Goal: Check status: Check status

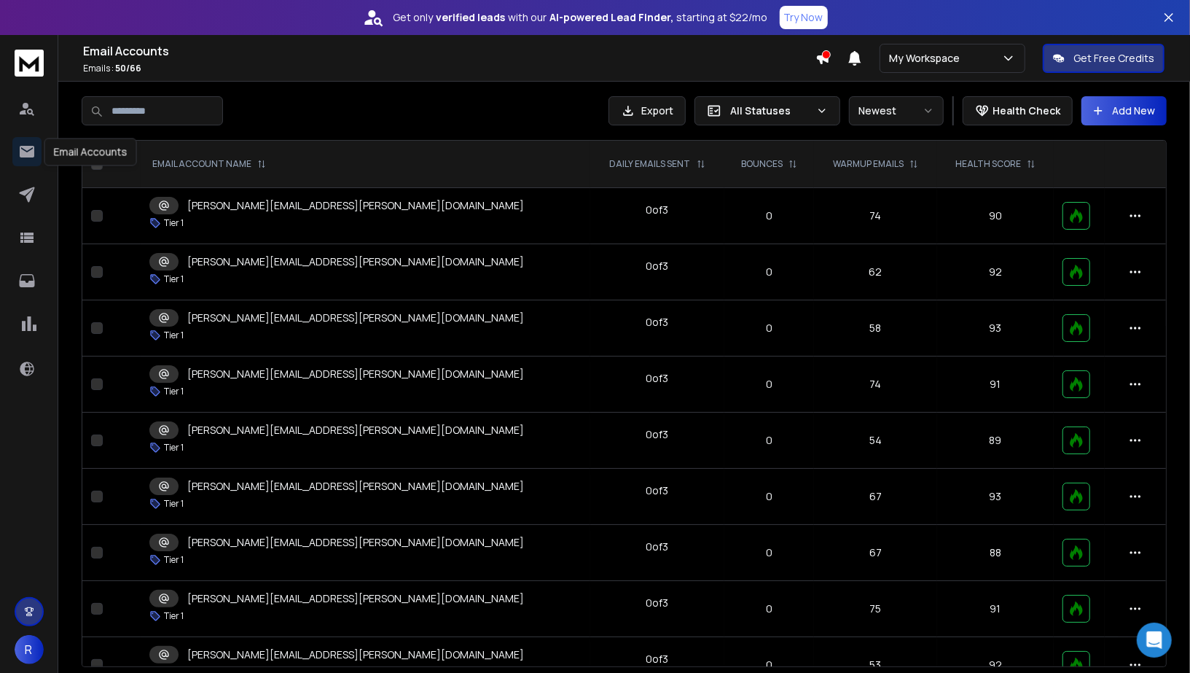
click at [27, 152] on icon at bounding box center [27, 152] width 15 height 12
click at [977, 182] on th "HEALTH SCORE" at bounding box center [995, 164] width 117 height 47
click at [976, 175] on th "HEALTH SCORE" at bounding box center [995, 164] width 117 height 47
click at [973, 167] on p "HEALTH SCORE" at bounding box center [988, 164] width 66 height 12
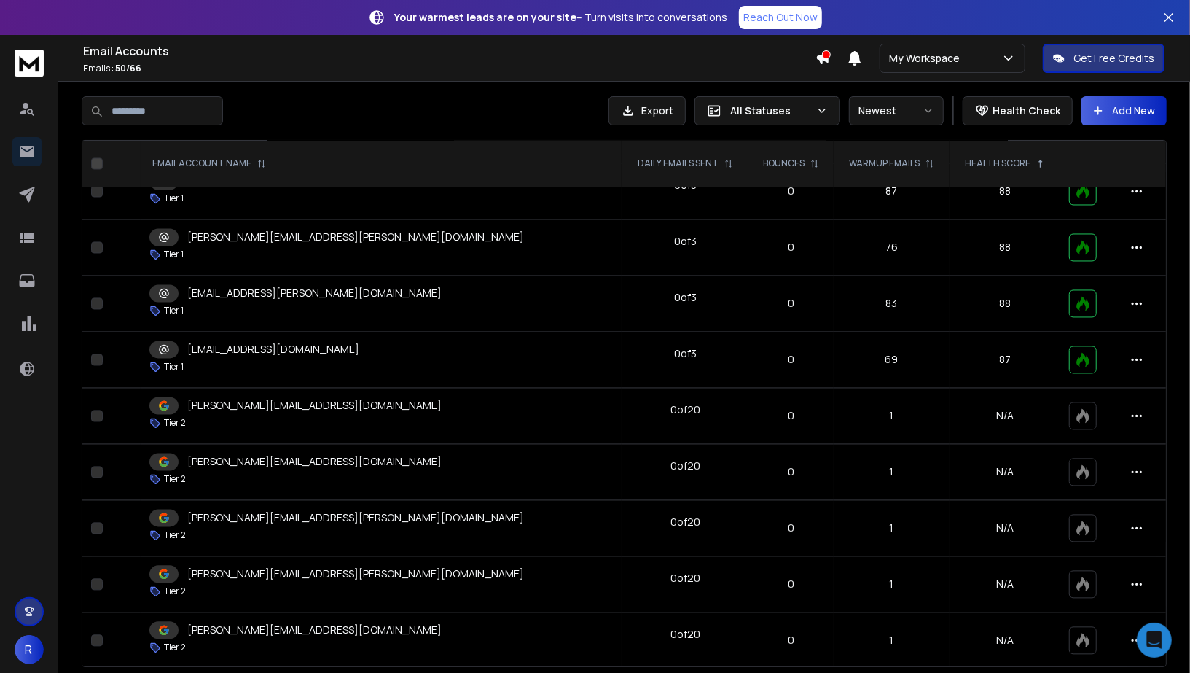
scroll to position [1782, 0]
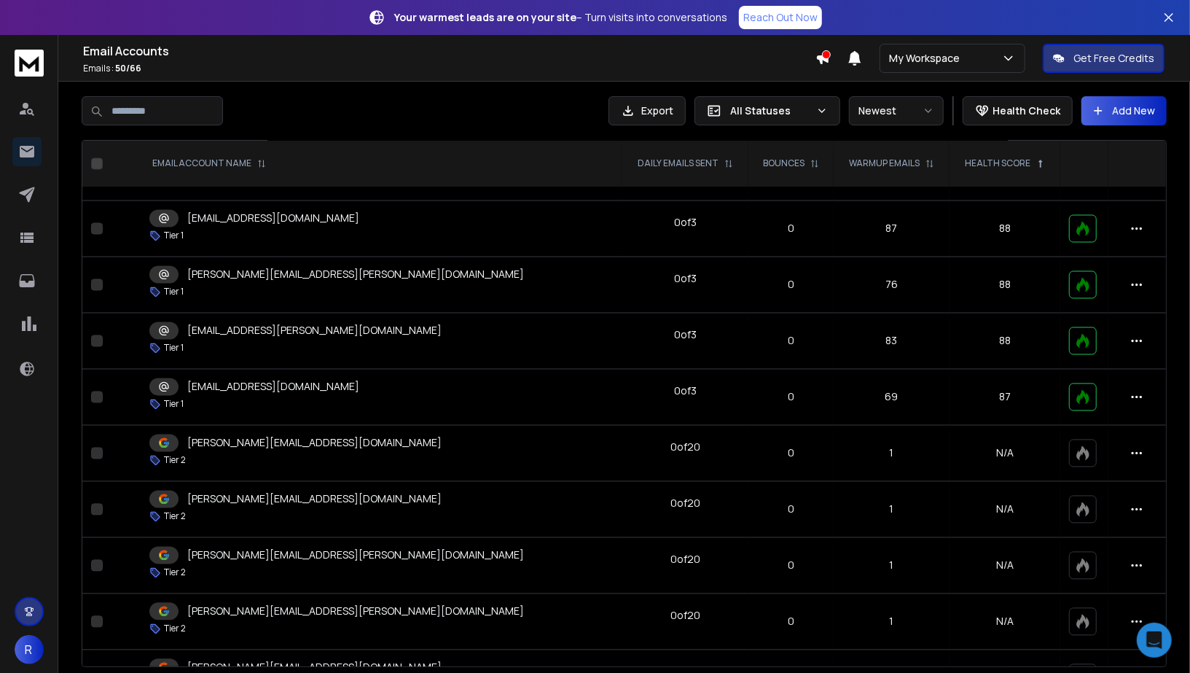
click at [834, 376] on td "69" at bounding box center [892, 397] width 116 height 56
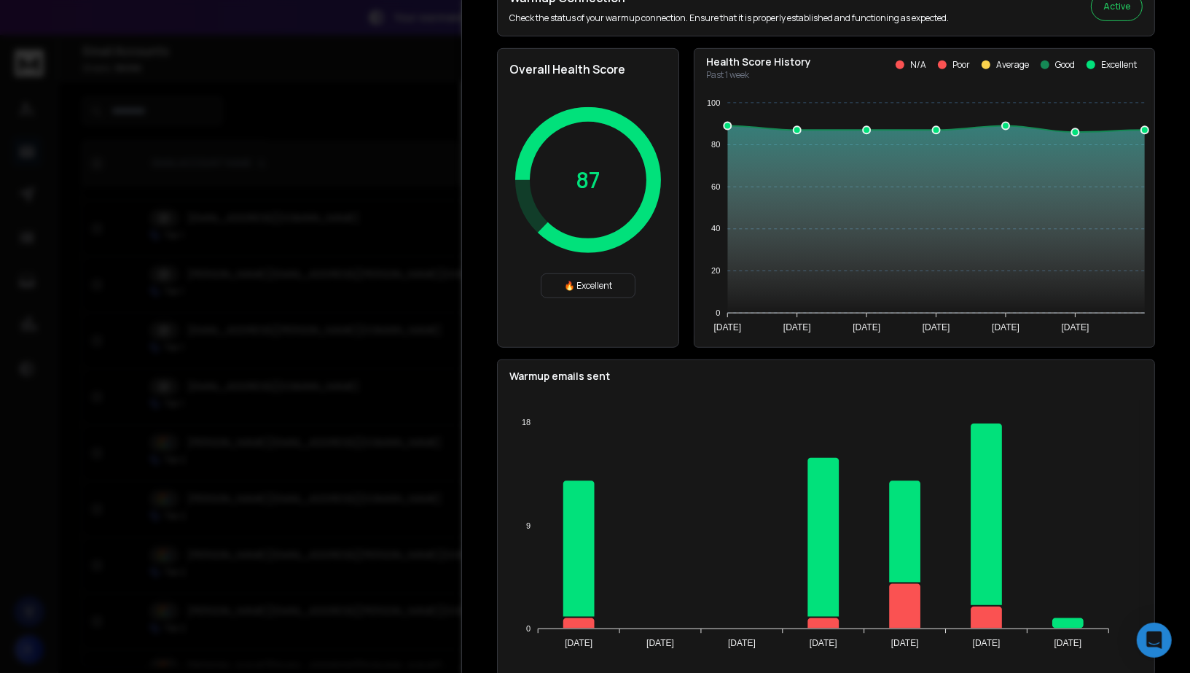
scroll to position [520, 0]
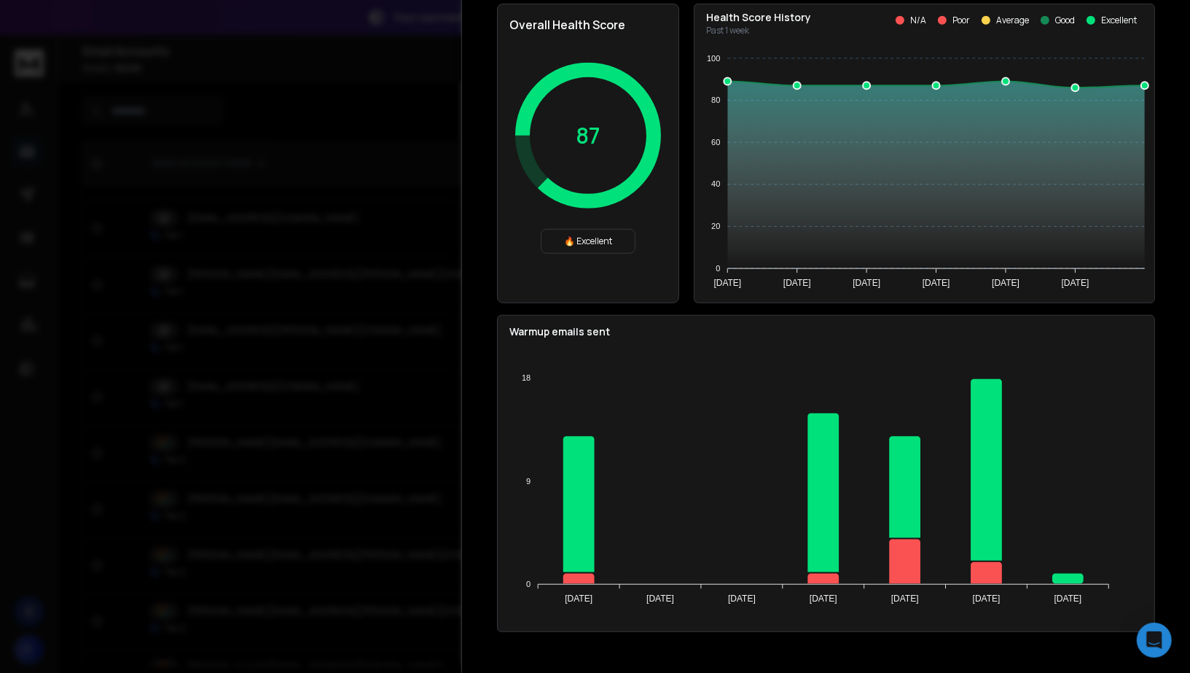
click at [437, 365] on div at bounding box center [595, 336] width 1190 height 673
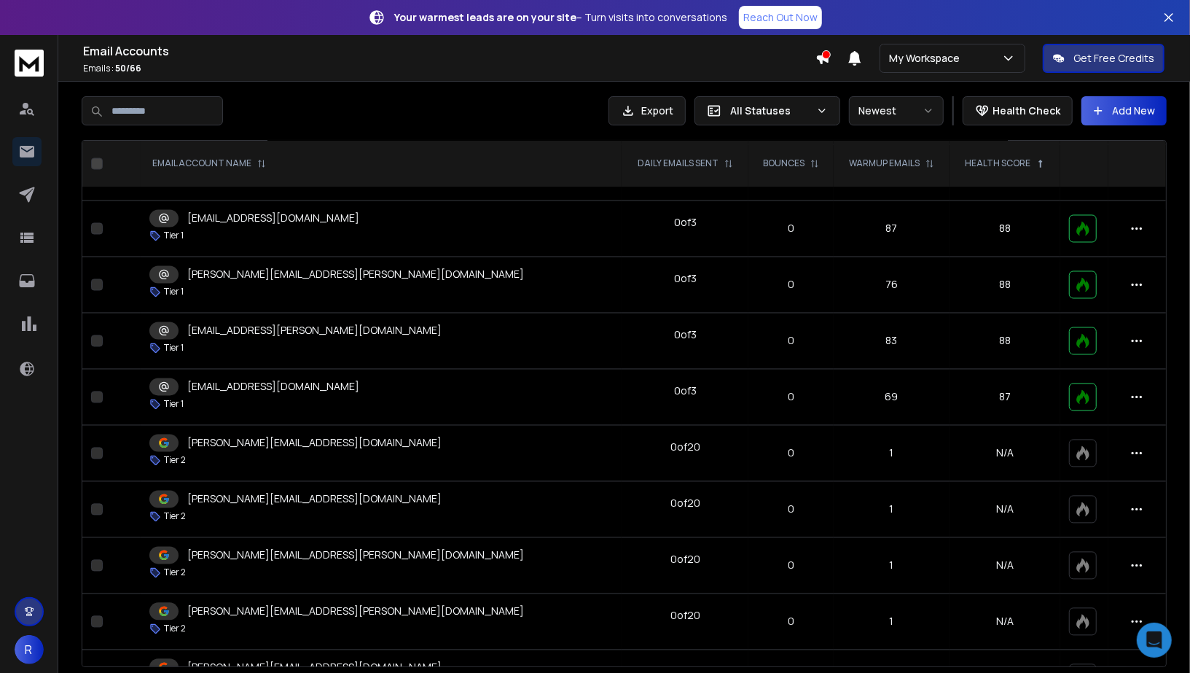
click at [950, 340] on td "88" at bounding box center [1004, 341] width 111 height 56
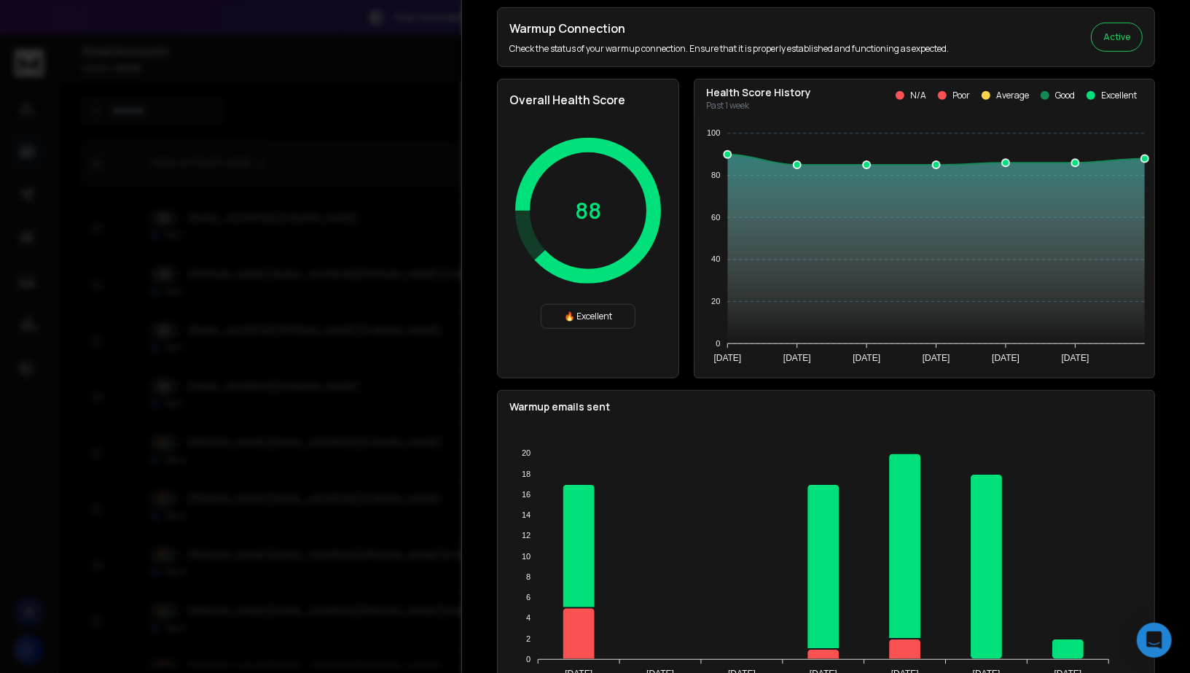
scroll to position [520, 0]
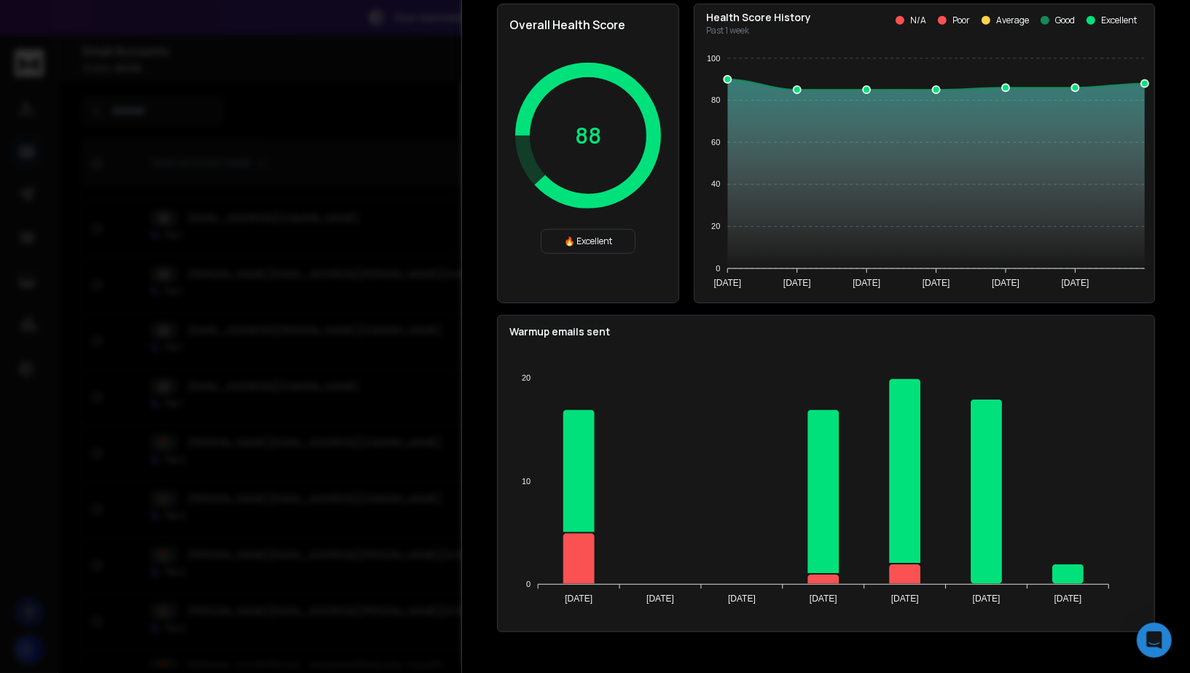
click at [290, 460] on div at bounding box center [595, 336] width 1190 height 673
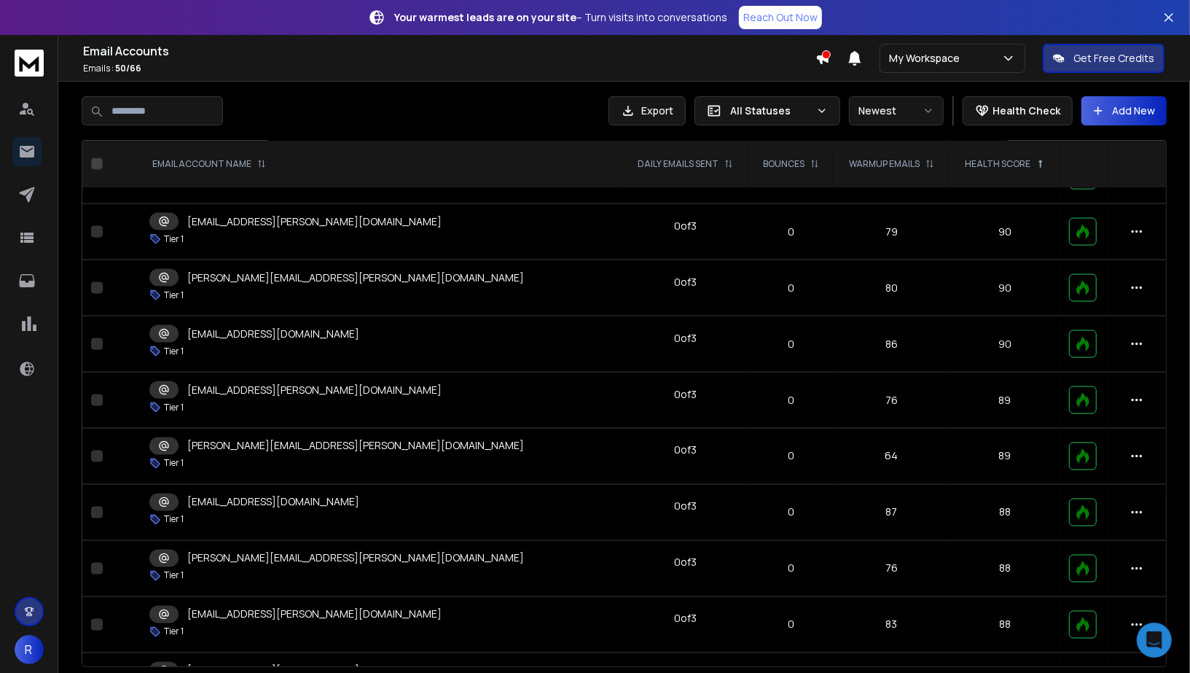
scroll to position [1453, 0]
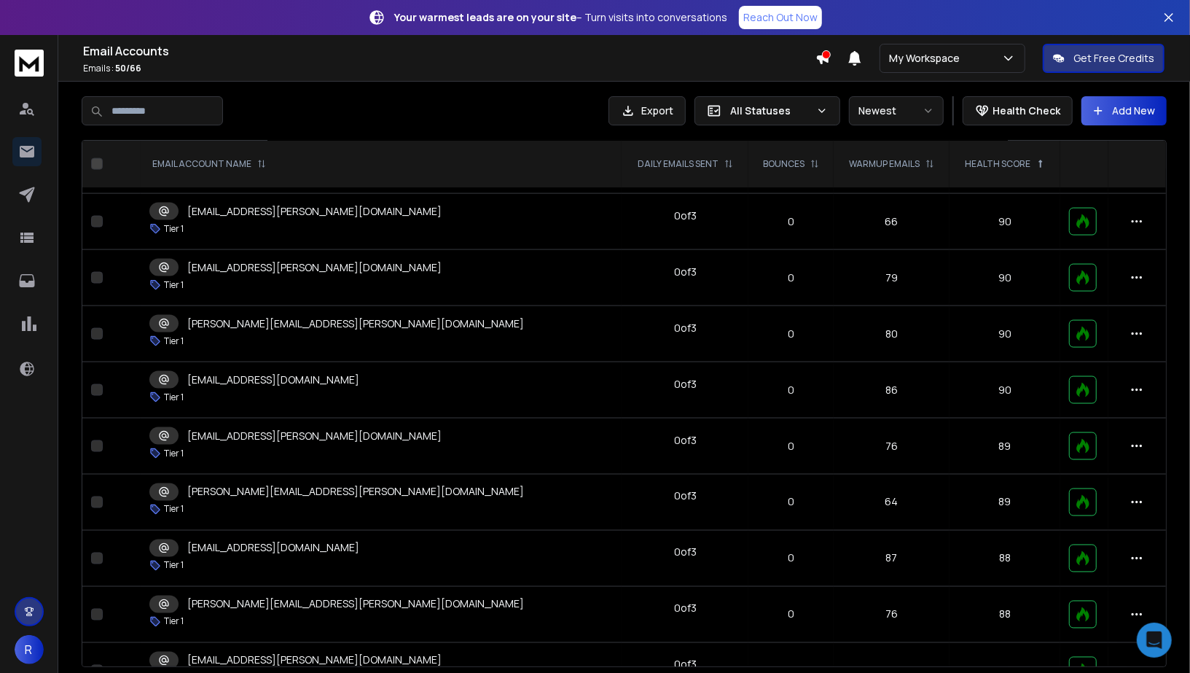
click at [834, 334] on td "80" at bounding box center [892, 334] width 116 height 56
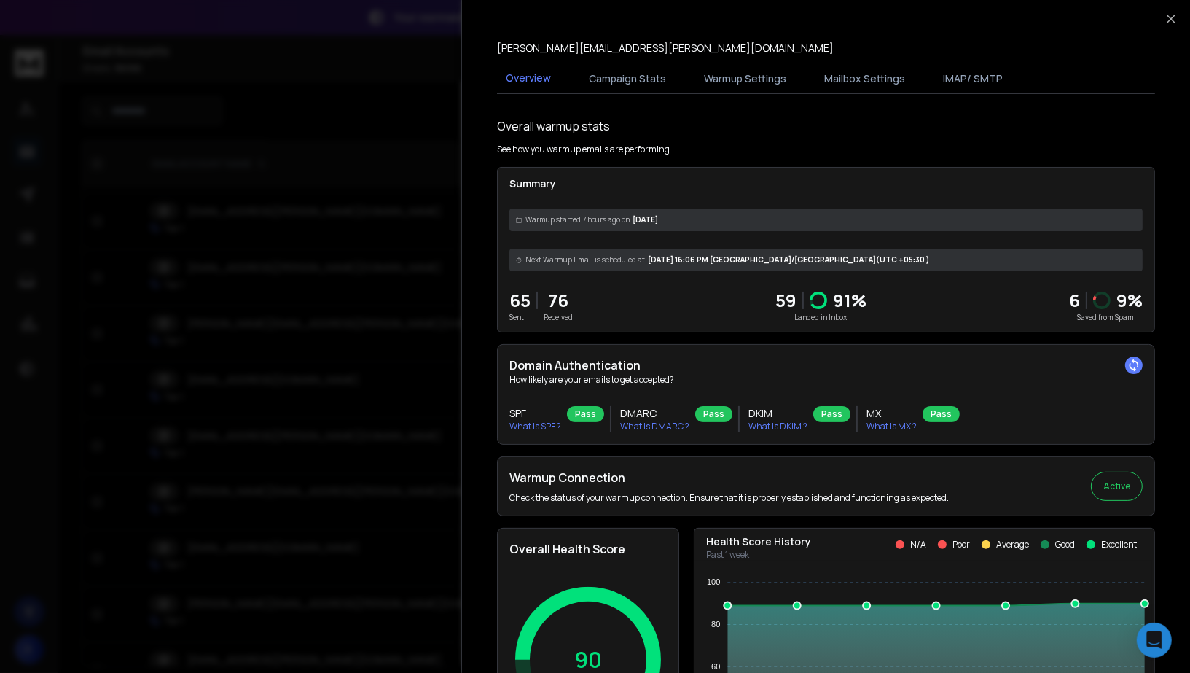
scroll to position [520, 0]
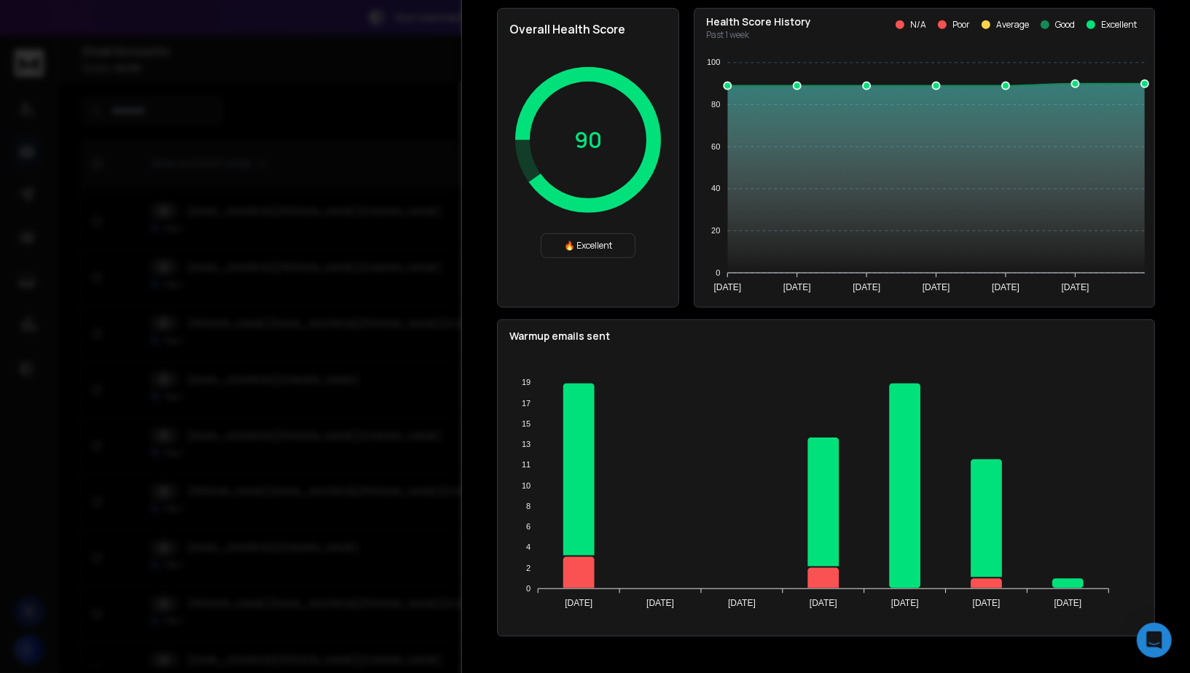
click at [381, 347] on div at bounding box center [595, 336] width 1190 height 673
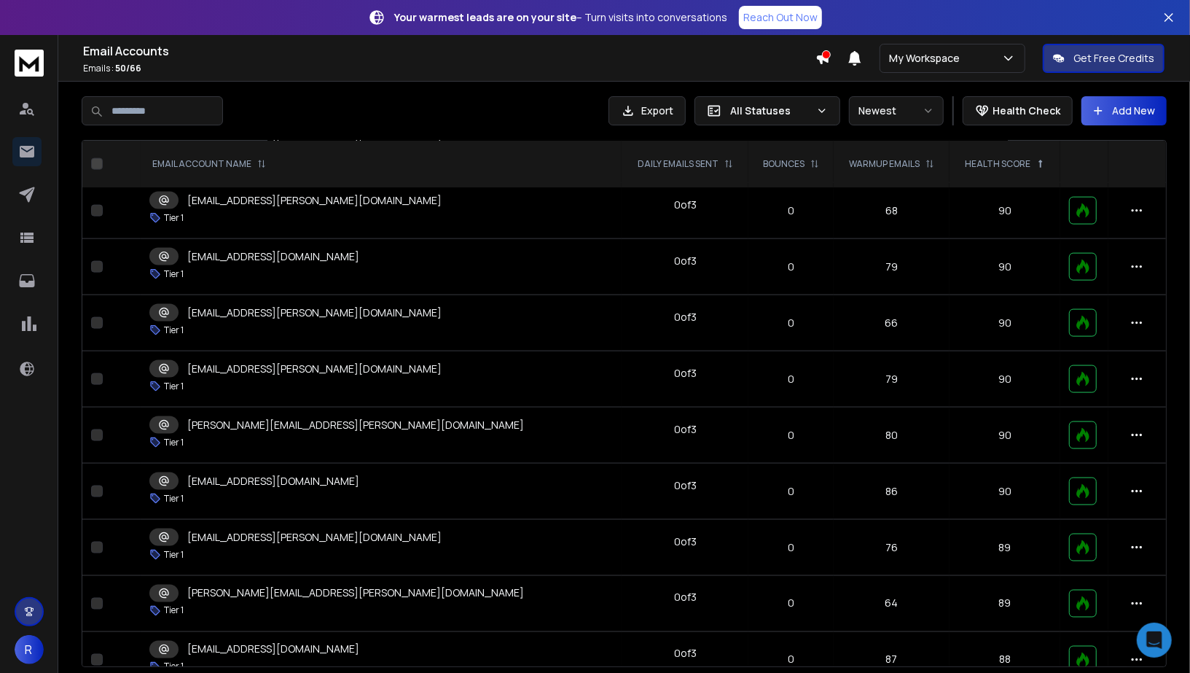
scroll to position [1239, 0]
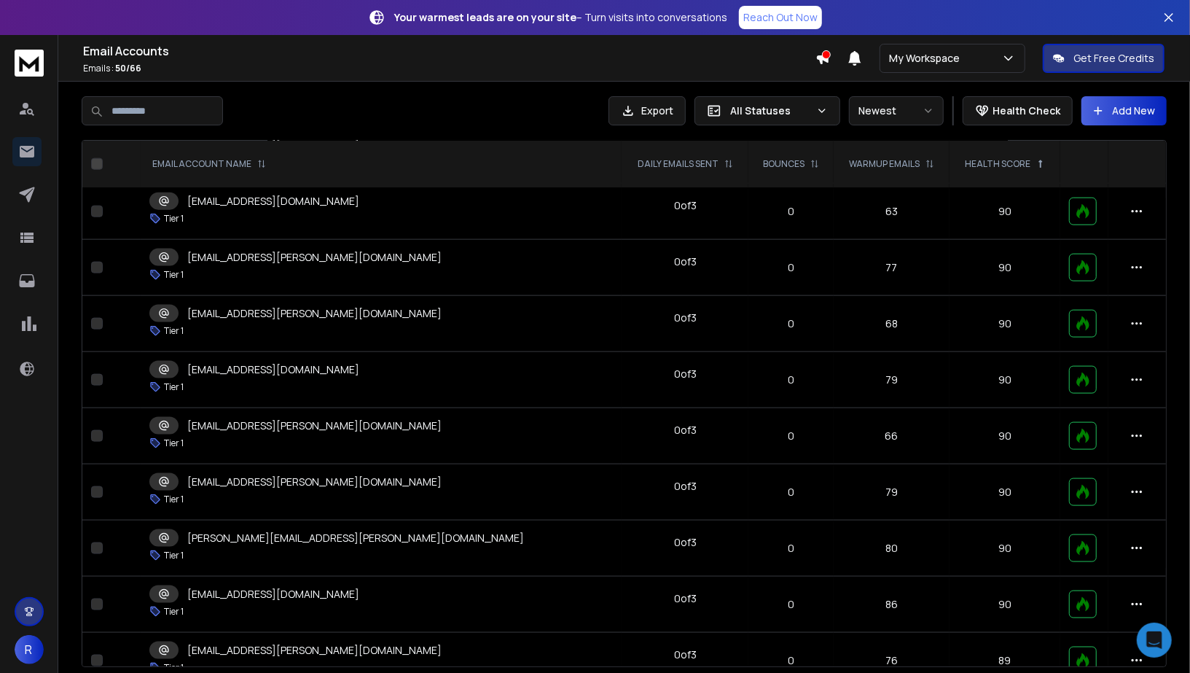
click at [949, 285] on td "90" at bounding box center [1004, 268] width 111 height 56
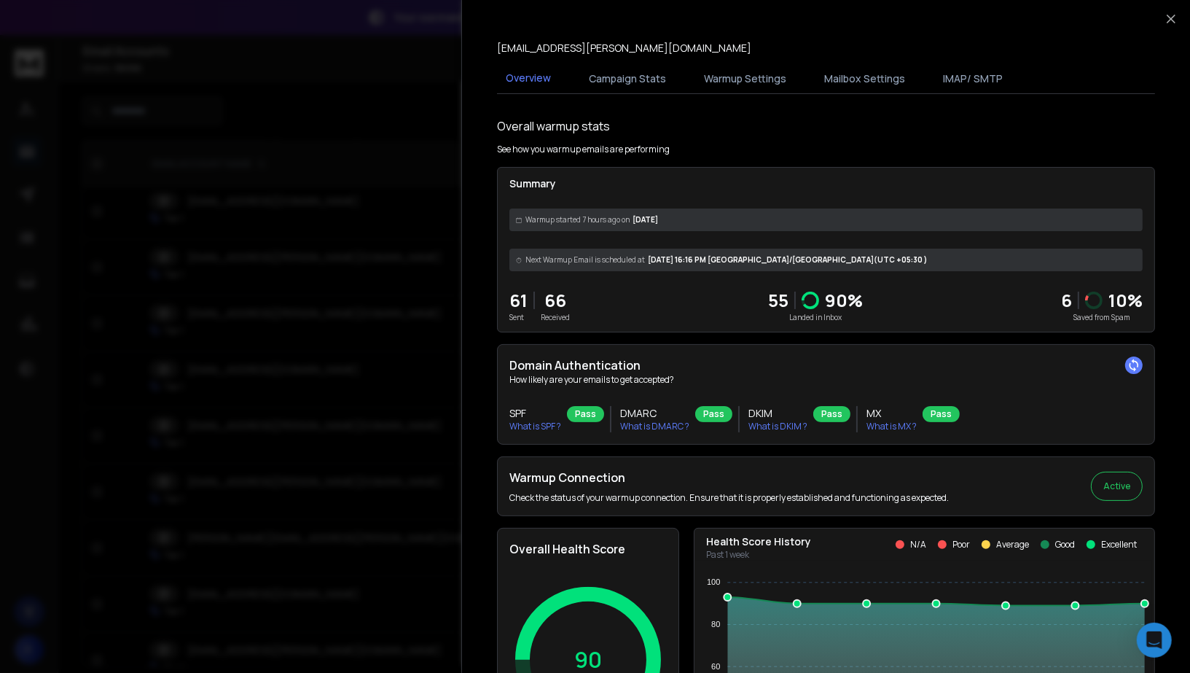
scroll to position [520, 0]
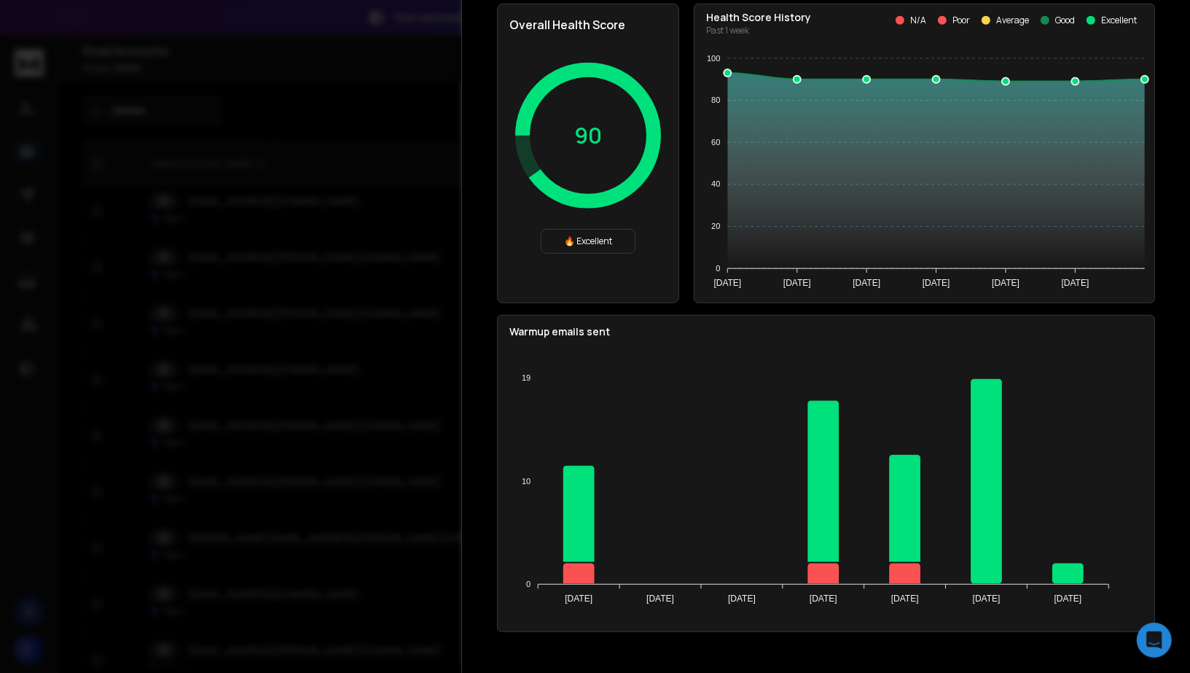
click at [438, 375] on div at bounding box center [595, 336] width 1190 height 673
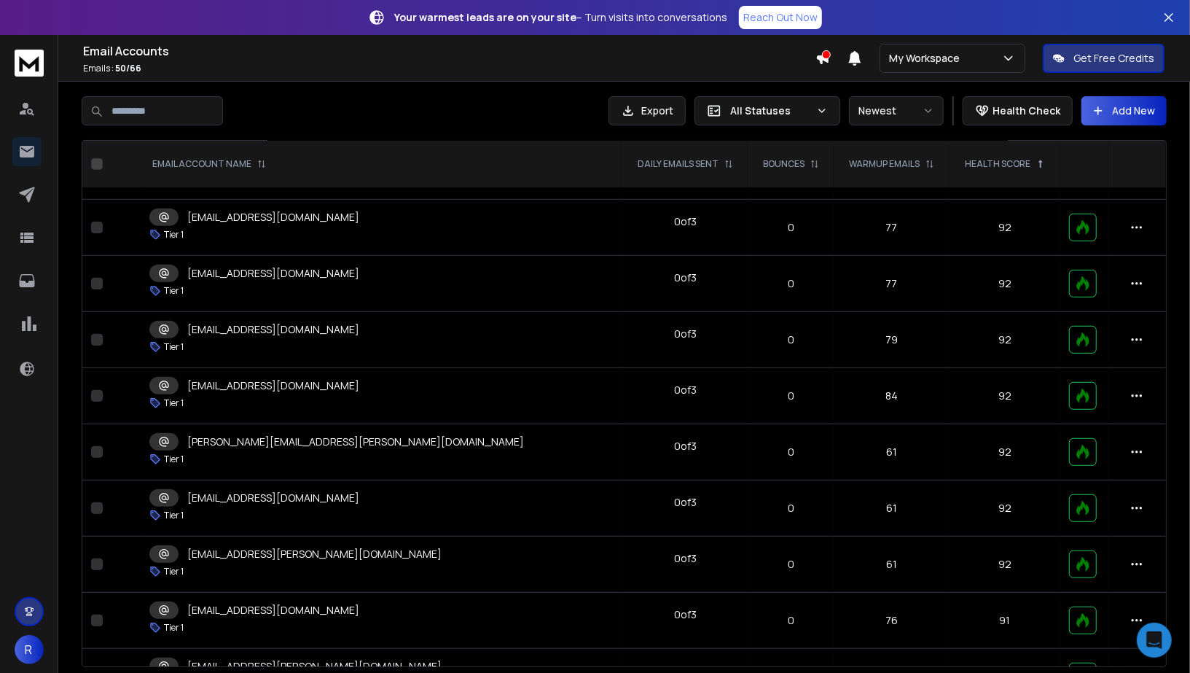
scroll to position [490, 0]
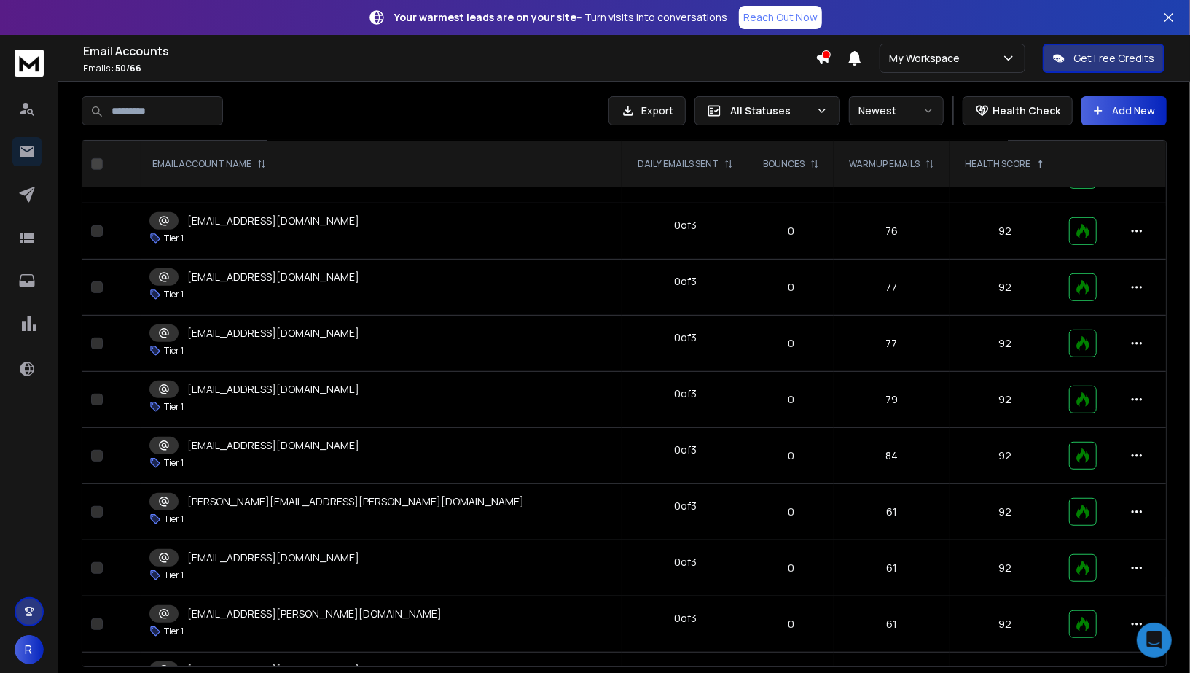
click at [878, 317] on td "77" at bounding box center [892, 344] width 116 height 56
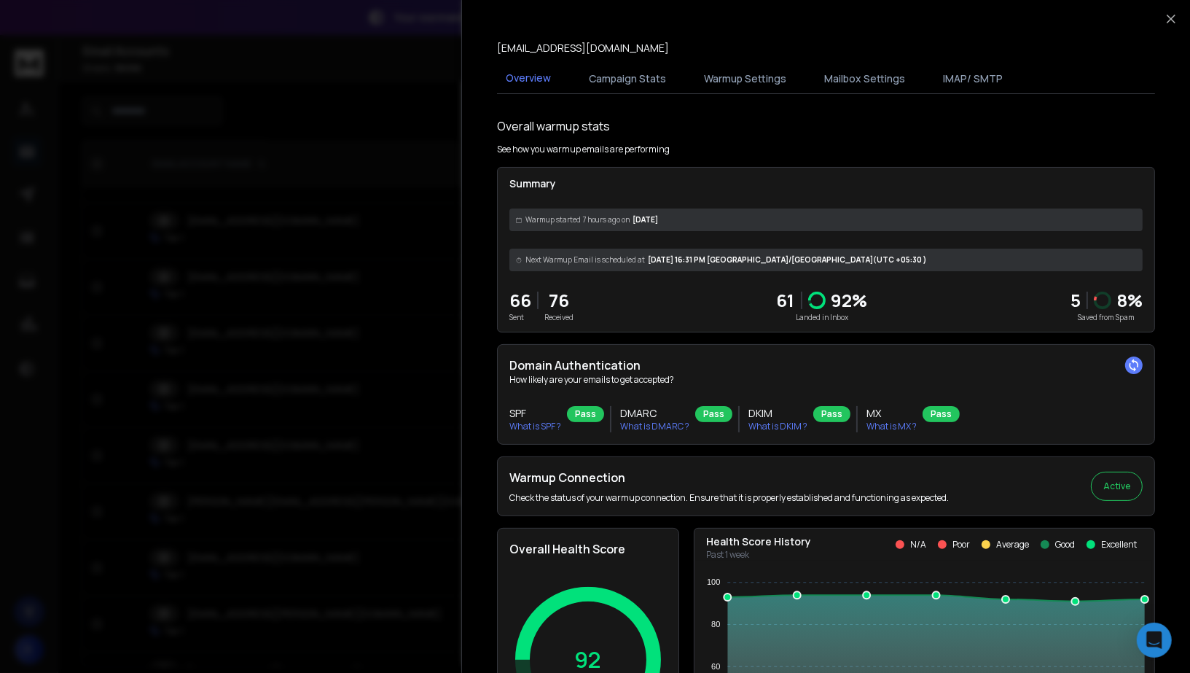
scroll to position [520, 0]
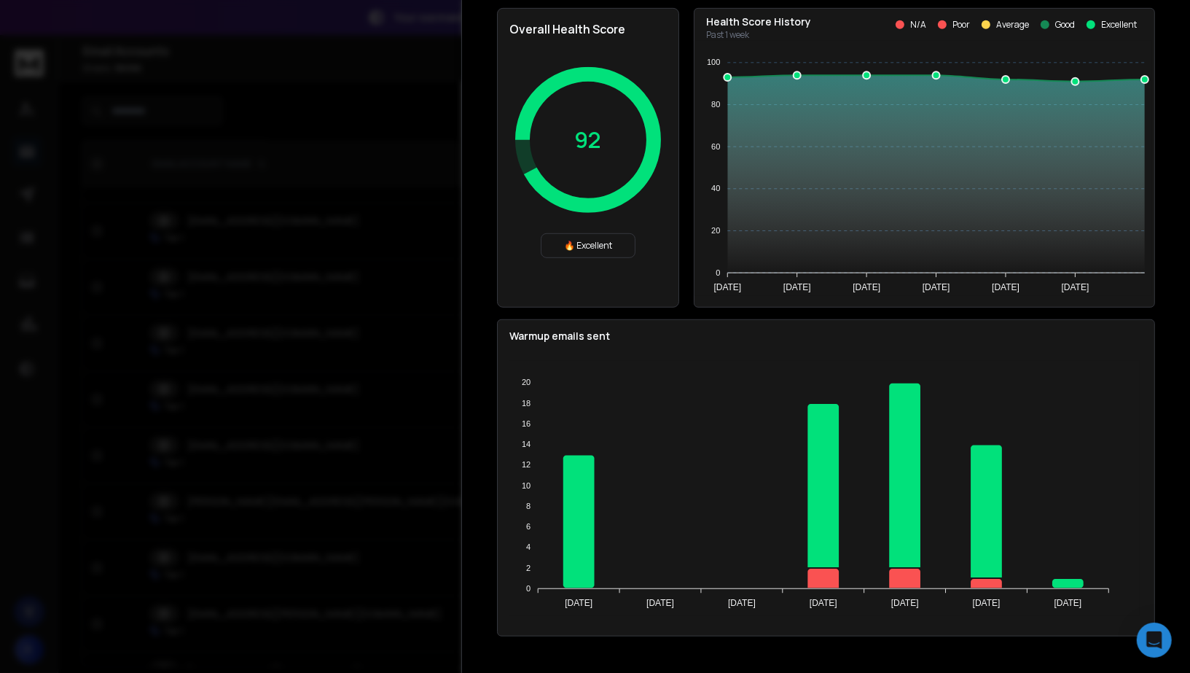
click at [316, 384] on div at bounding box center [595, 336] width 1190 height 673
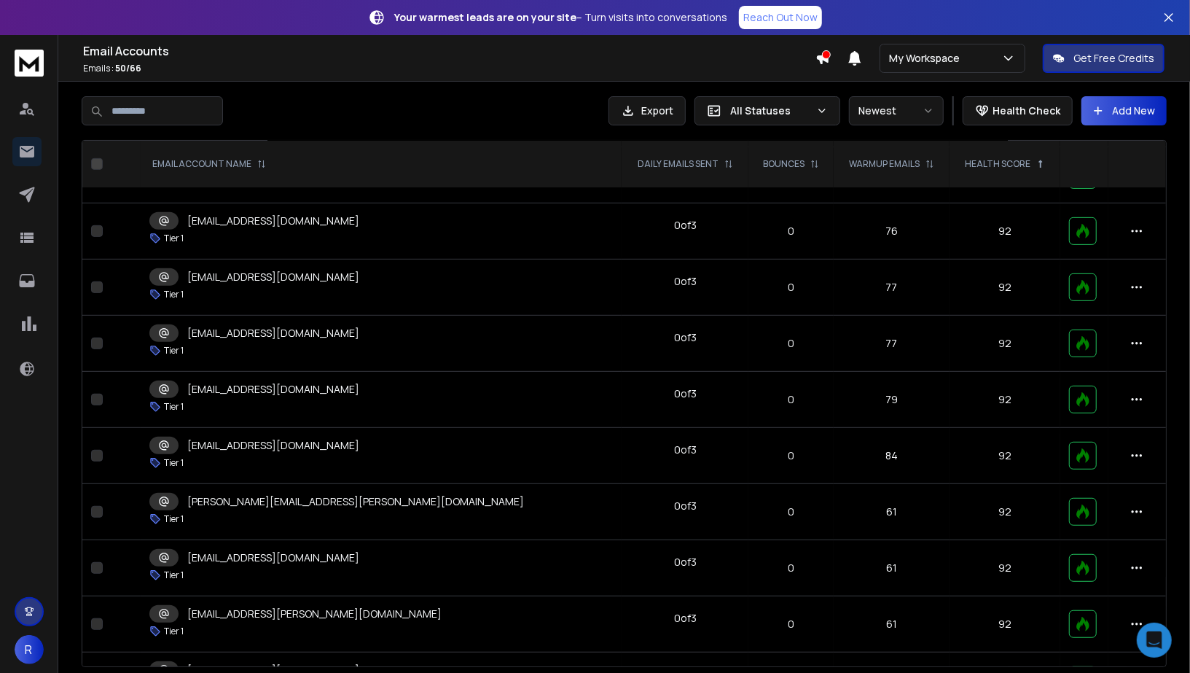
scroll to position [0, 0]
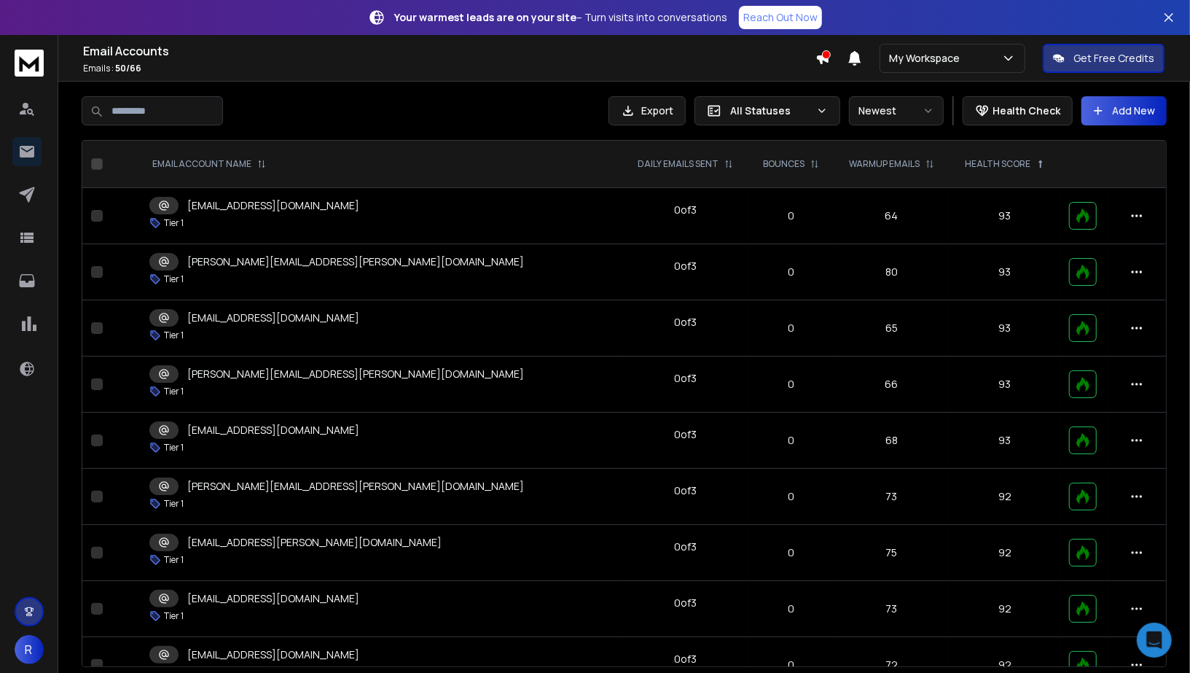
click at [953, 279] on td "93" at bounding box center [1004, 272] width 111 height 56
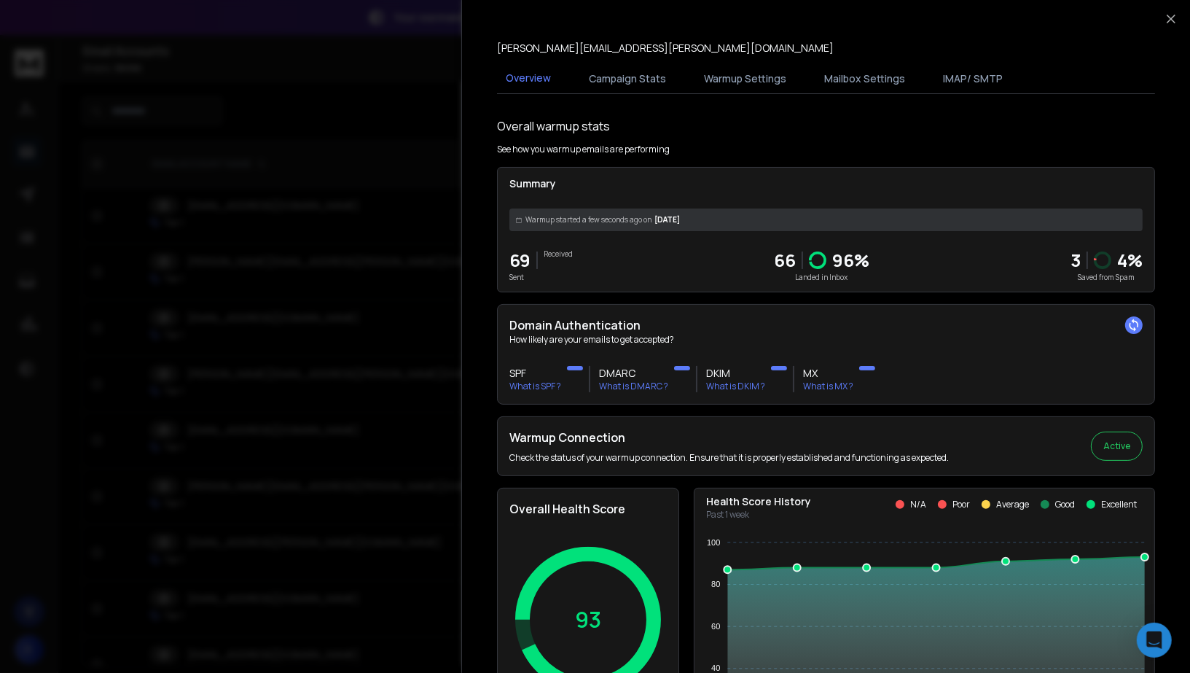
scroll to position [520, 0]
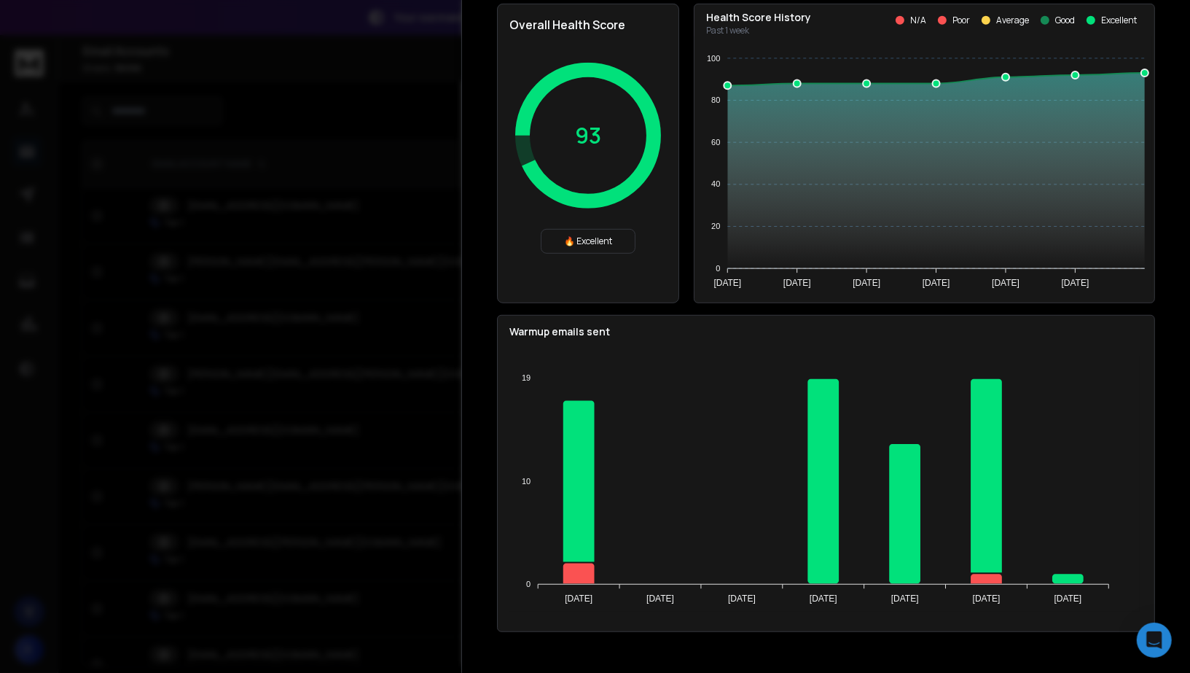
click at [431, 324] on div at bounding box center [595, 336] width 1190 height 673
